Goal: Task Accomplishment & Management: Use online tool/utility

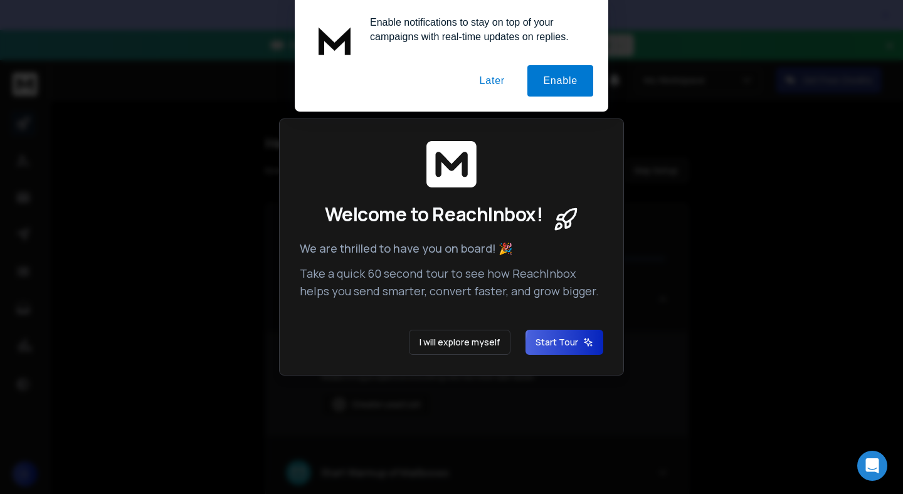
click at [488, 76] on button "Later" at bounding box center [491, 80] width 56 height 31
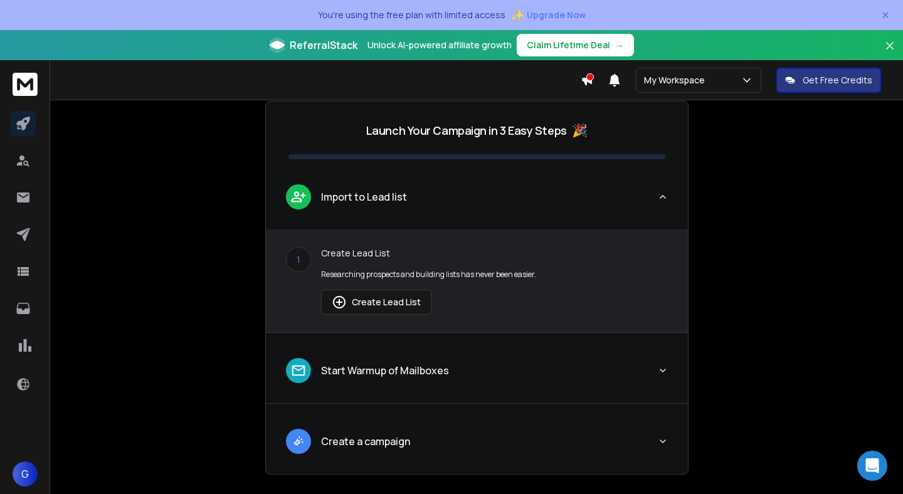
scroll to position [115, 0]
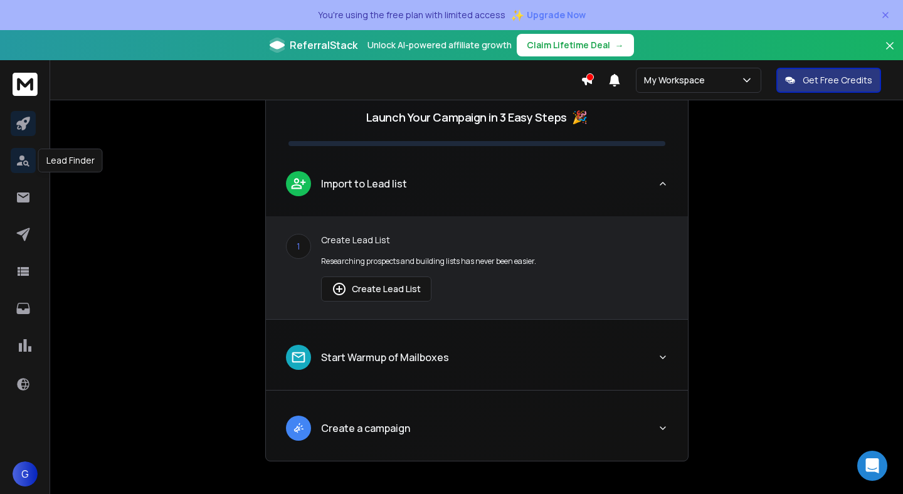
click at [26, 159] on icon at bounding box center [23, 160] width 15 height 15
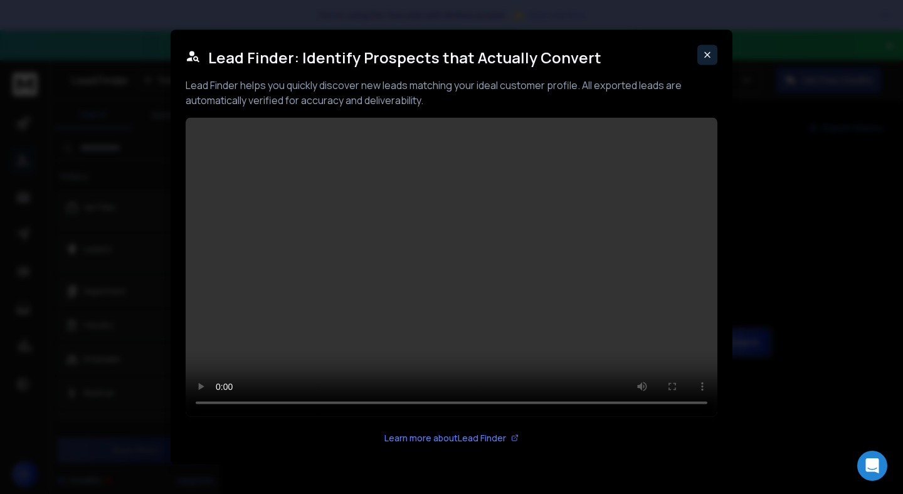
click at [702, 55] on button at bounding box center [707, 55] width 20 height 20
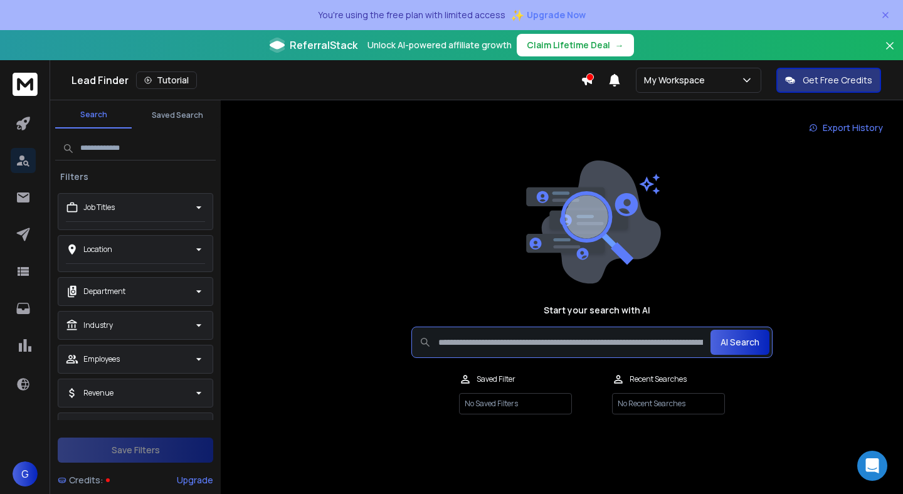
click at [484, 348] on textarea at bounding box center [570, 342] width 265 height 25
paste textarea "**********"
type textarea "**********"
click at [754, 345] on button "AI Search" at bounding box center [739, 342] width 59 height 25
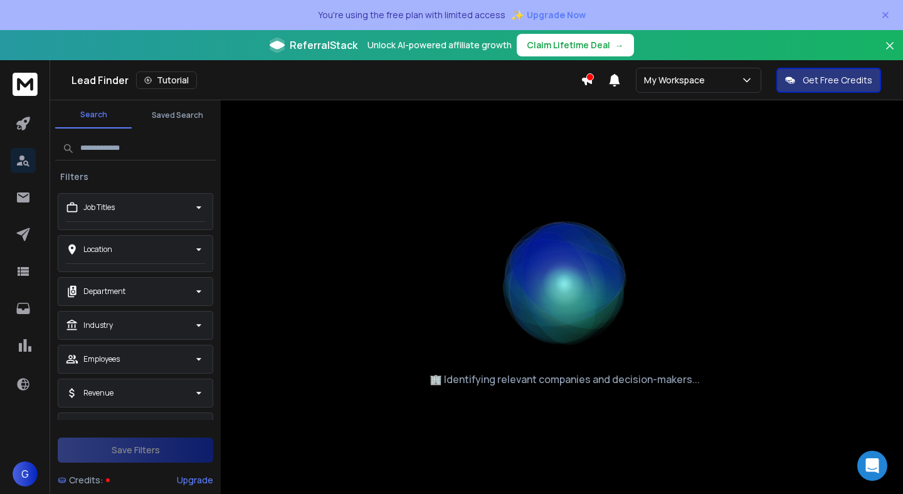
type input "**********"
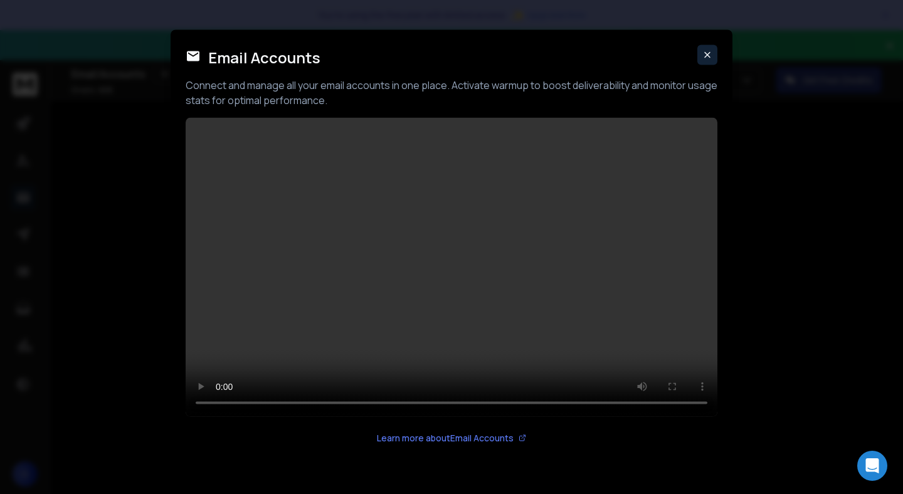
click at [707, 53] on icon at bounding box center [707, 55] width 10 height 10
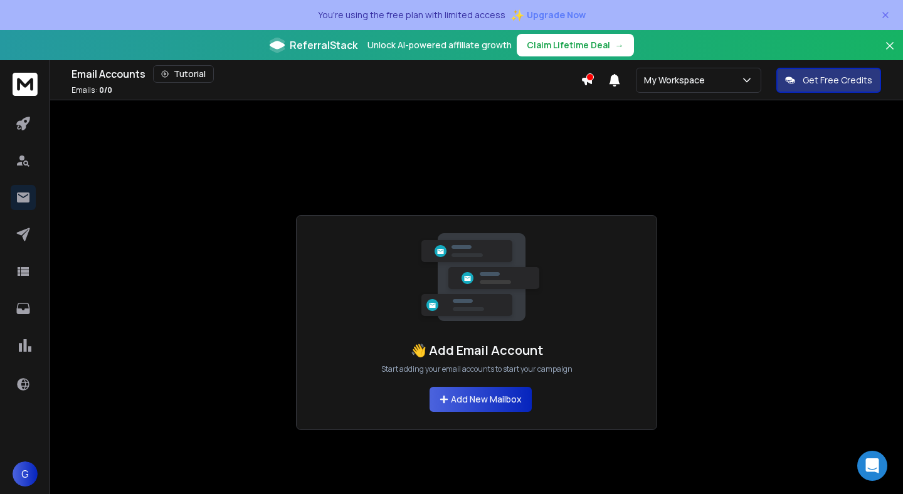
scroll to position [50, 0]
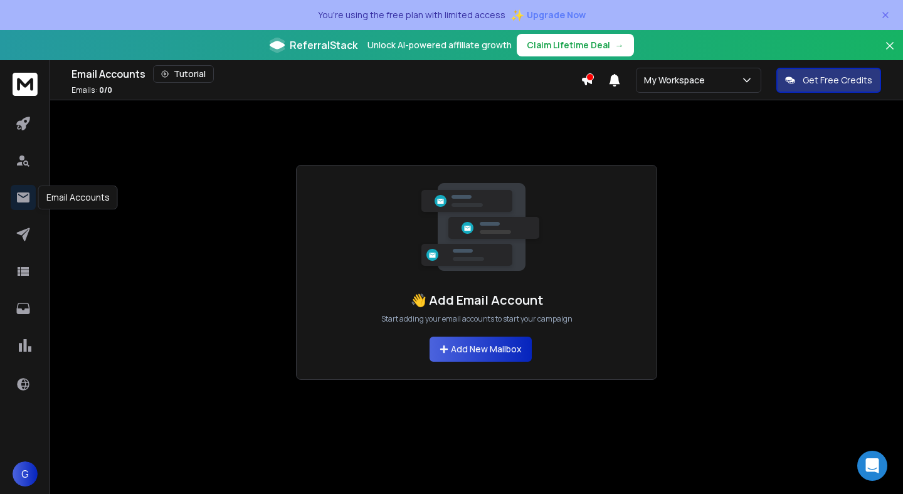
click at [18, 187] on link at bounding box center [23, 197] width 25 height 25
click at [880, 11] on icon "Close notification" at bounding box center [885, 15] width 10 height 10
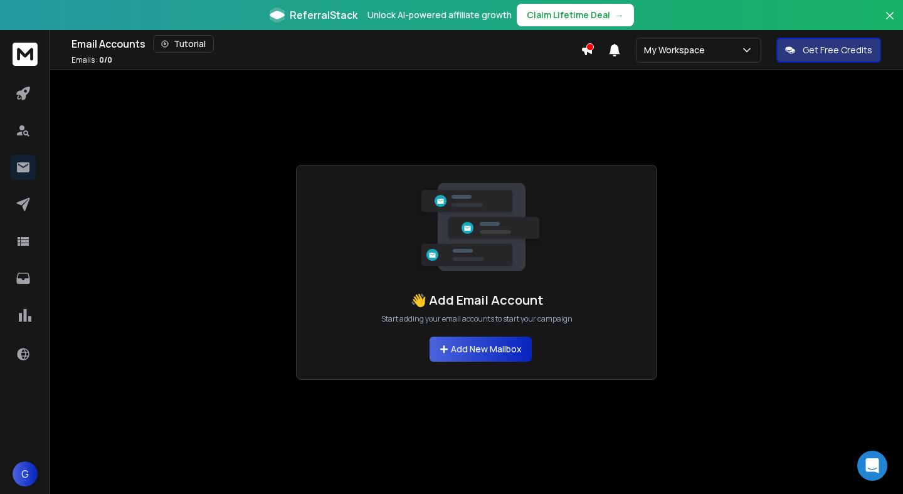
click at [885, 16] on icon "Close banner" at bounding box center [889, 15] width 11 height 11
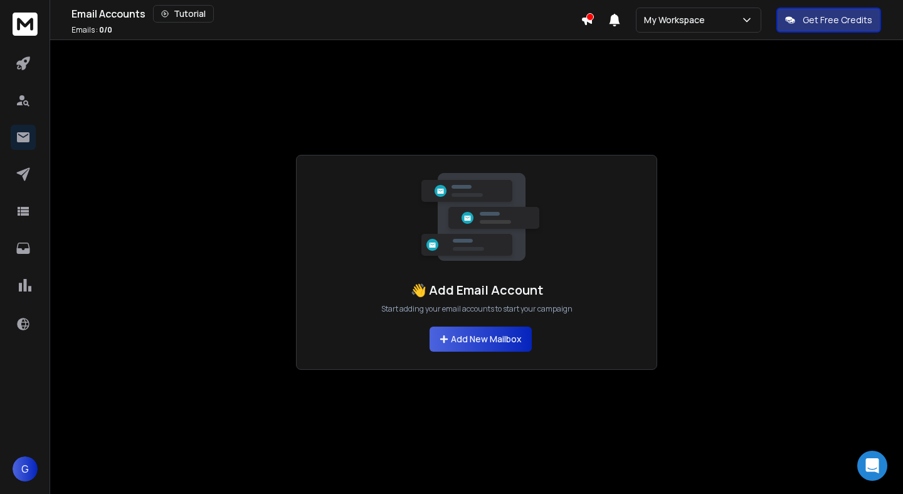
scroll to position [0, 0]
click at [24, 61] on icon at bounding box center [23, 63] width 15 height 15
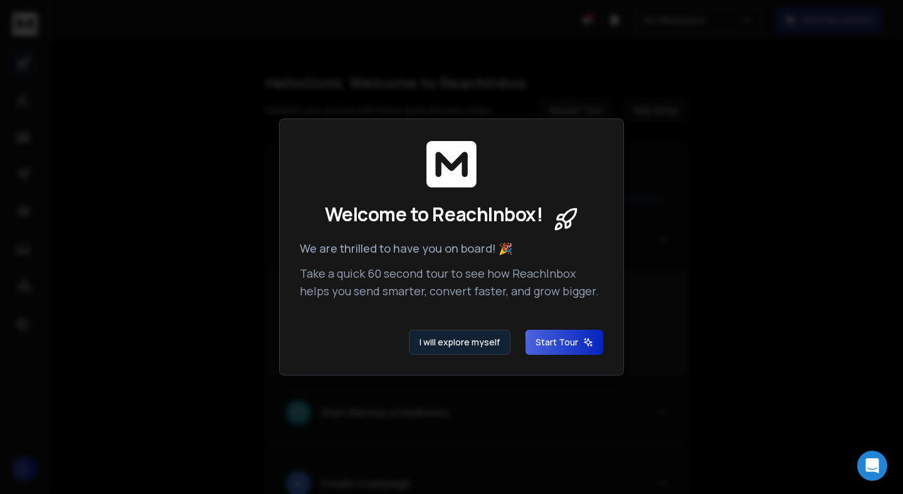
click at [473, 341] on button "I will explore myself" at bounding box center [460, 342] width 102 height 25
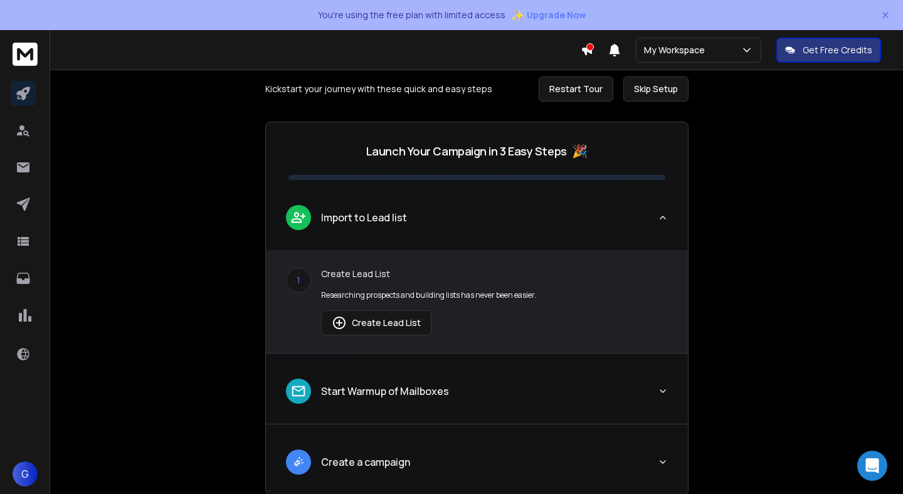
scroll to position [85, 0]
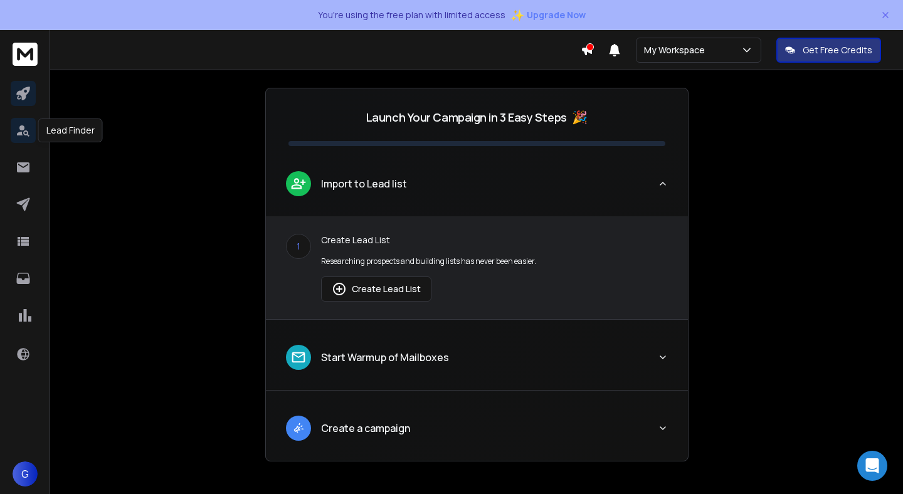
click at [16, 133] on icon at bounding box center [23, 130] width 15 height 15
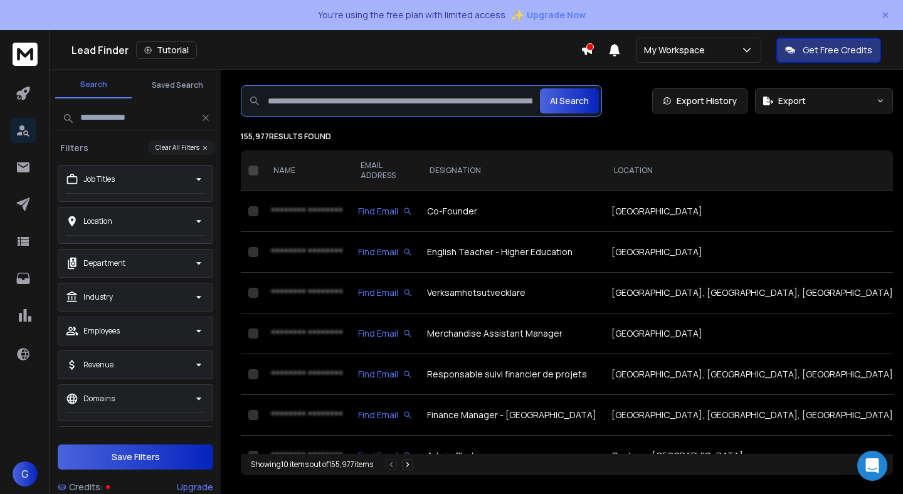
click at [184, 224] on div "Location" at bounding box center [135, 221] width 139 height 13
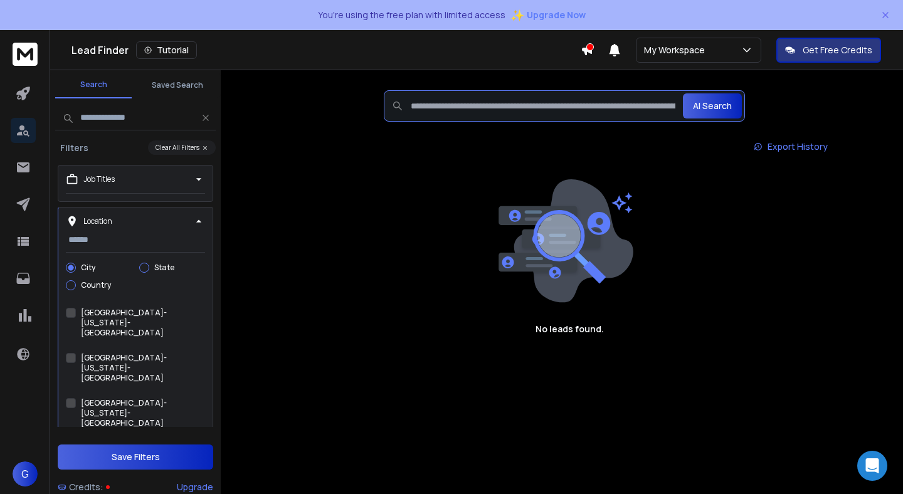
click at [84, 265] on label "City" at bounding box center [88, 268] width 14 height 10
click at [76, 265] on button "City" at bounding box center [71, 268] width 10 height 10
click at [71, 282] on button "Country" at bounding box center [71, 285] width 10 height 10
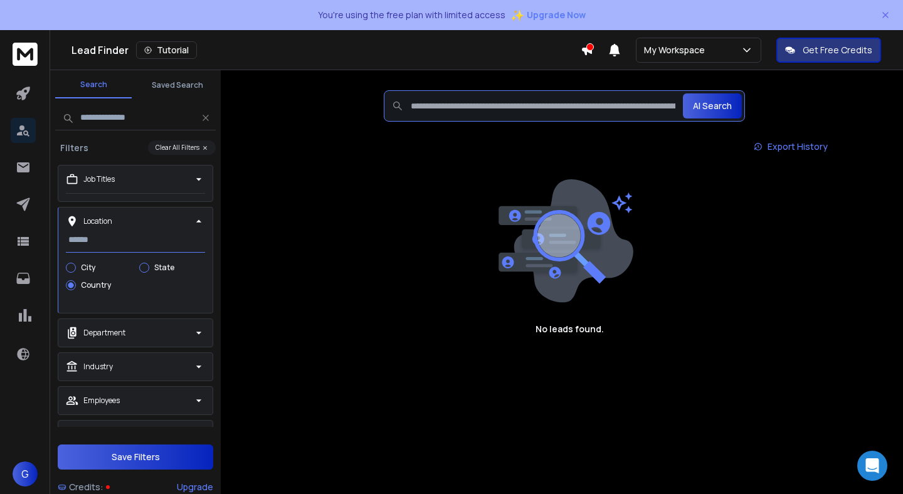
click at [145, 238] on input "******" at bounding box center [135, 240] width 139 height 25
type input "*******"
click at [102, 308] on label "Germany" at bounding box center [122, 313] width 83 height 10
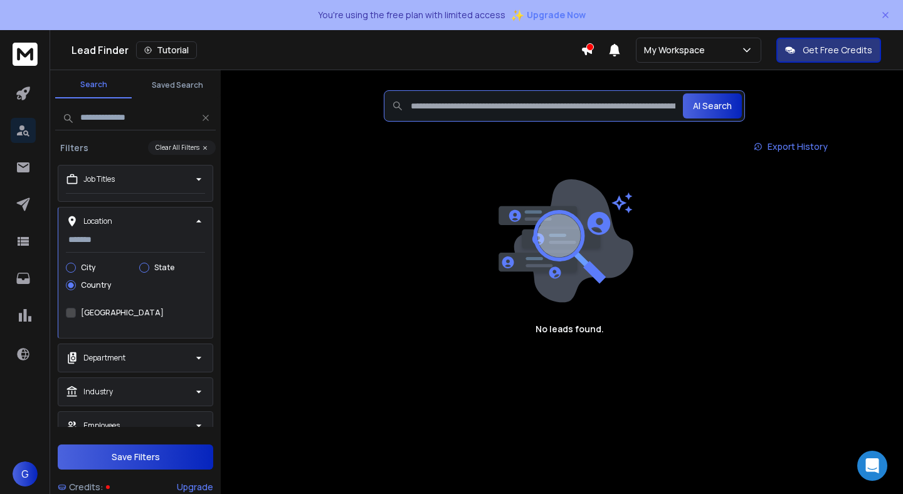
click at [76, 308] on button "Germany" at bounding box center [71, 313] width 10 height 10
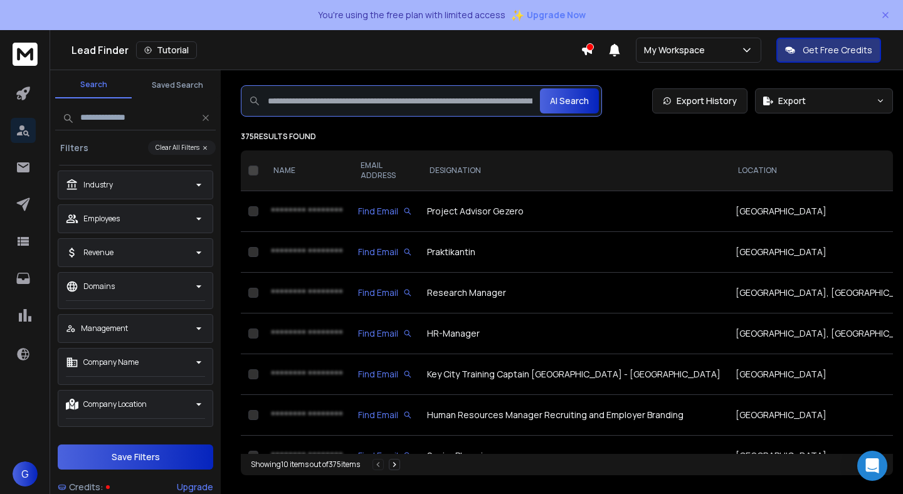
click at [427, 102] on textarea at bounding box center [400, 100] width 265 height 25
